Goal: Task Accomplishment & Management: Use online tool/utility

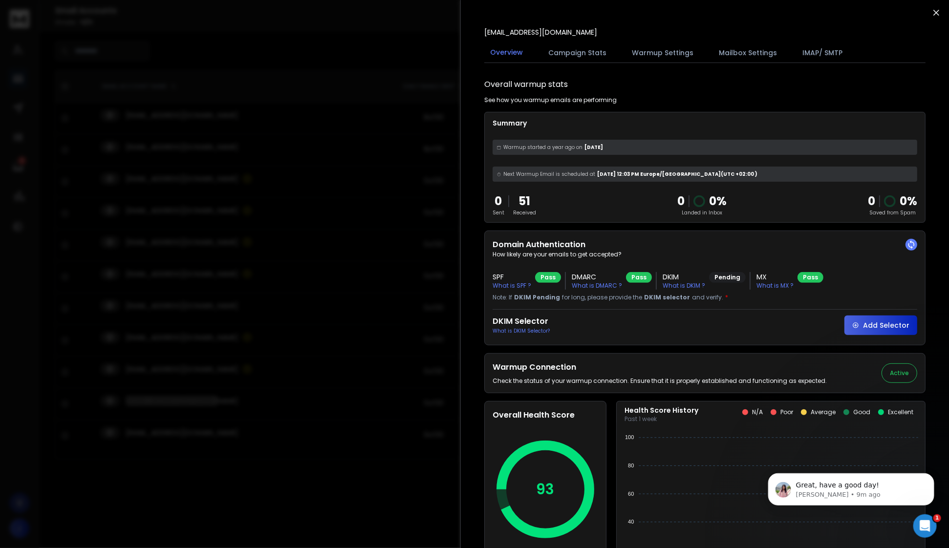
click at [938, 15] on icon "button" at bounding box center [936, 13] width 10 height 10
click at [938, 15] on div "Multi Select Table Sheet sales@leadfinderhub.com Overview Campaign Stats Warmup…" at bounding box center [704, 274] width 489 height 548
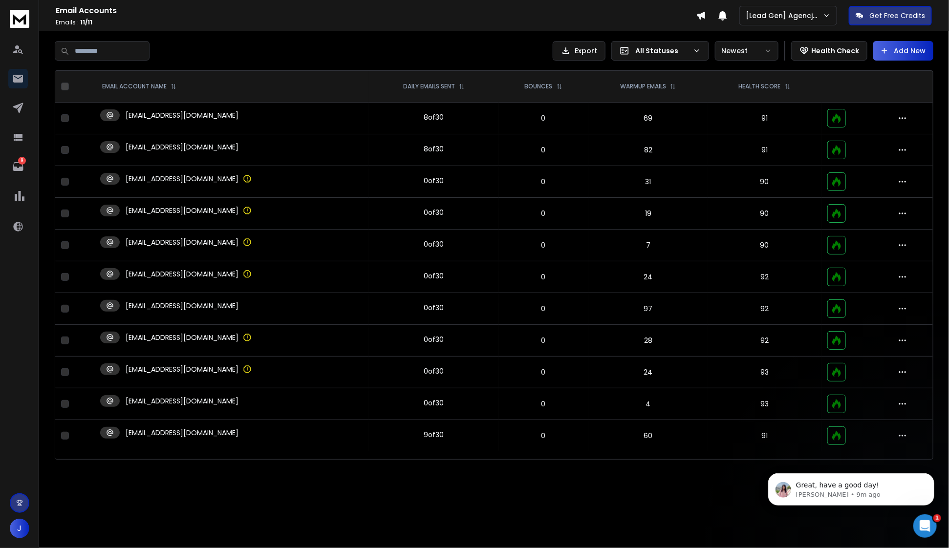
click at [465, 50] on div at bounding box center [301, 51] width 492 height 20
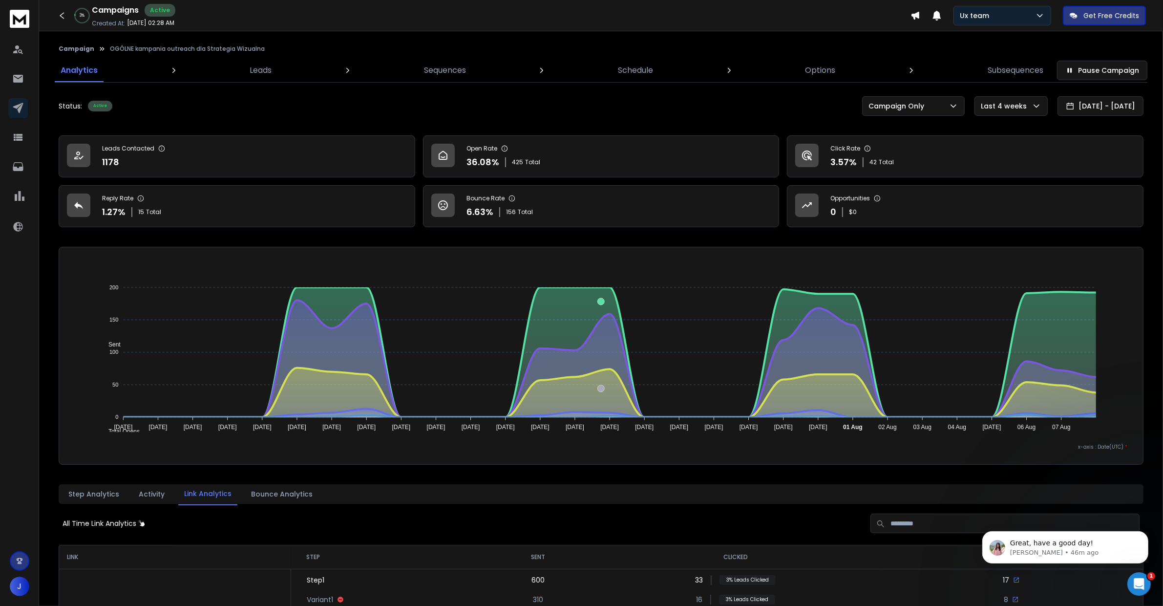
click at [1021, 18] on div "Ux team" at bounding box center [1002, 16] width 85 height 10
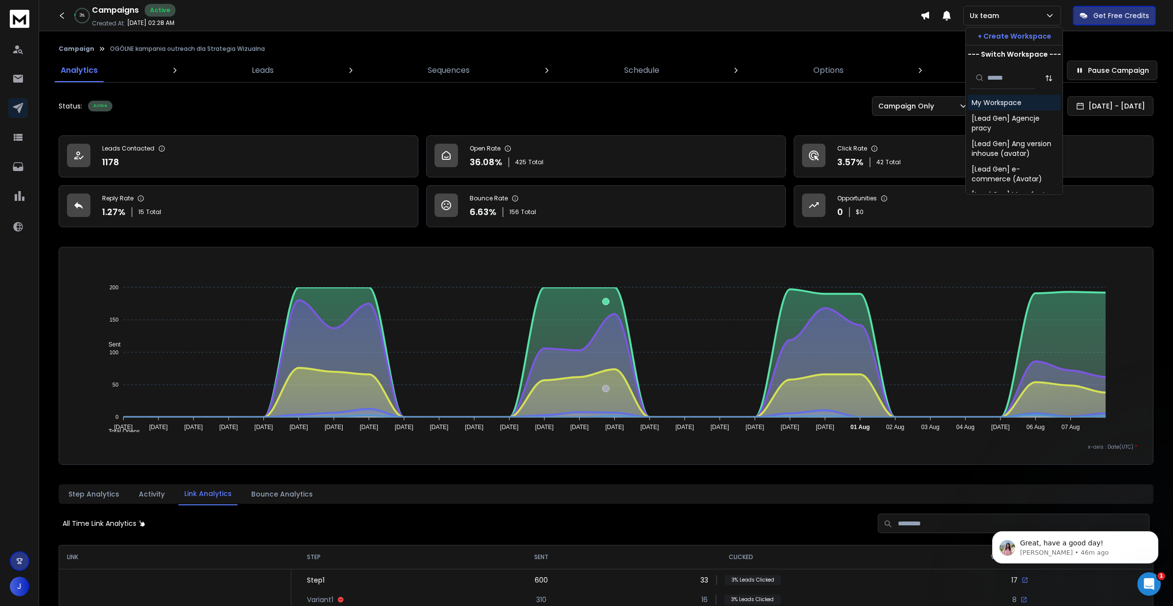
click at [998, 78] on input "text" at bounding box center [1008, 77] width 42 height 21
type input "*****"
click at [1023, 102] on div "Europ B2B" at bounding box center [1013, 103] width 93 height 16
